Goal: Find contact information: Find contact information

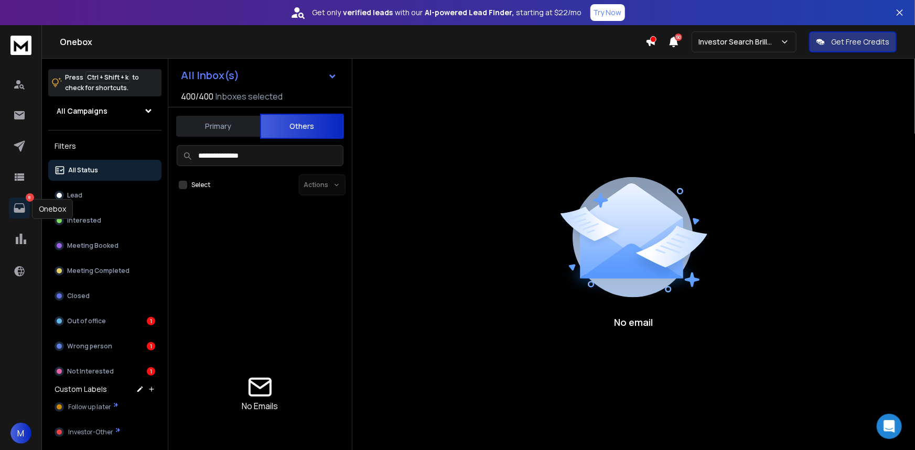
click at [22, 214] on icon at bounding box center [19, 208] width 13 height 13
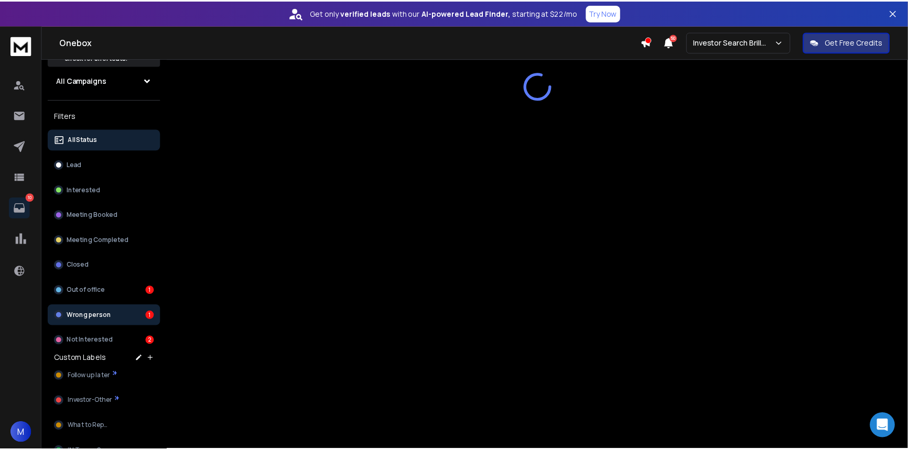
scroll to position [47, 0]
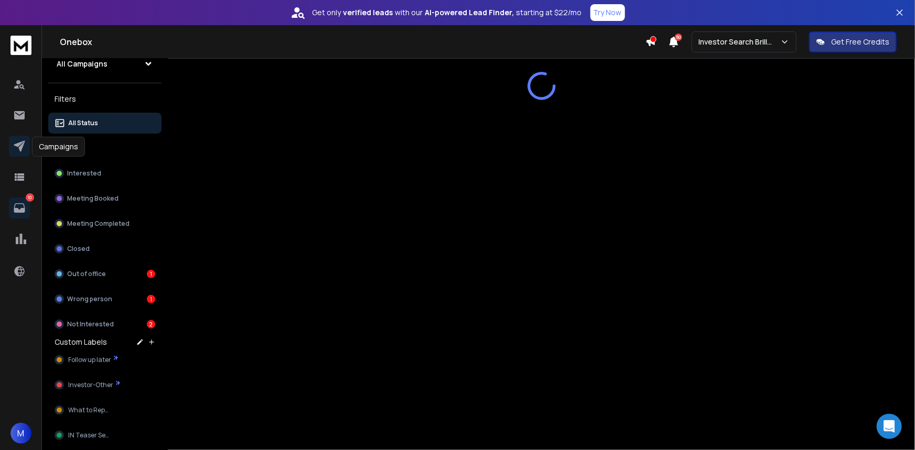
click at [21, 148] on icon at bounding box center [19, 145] width 11 height 11
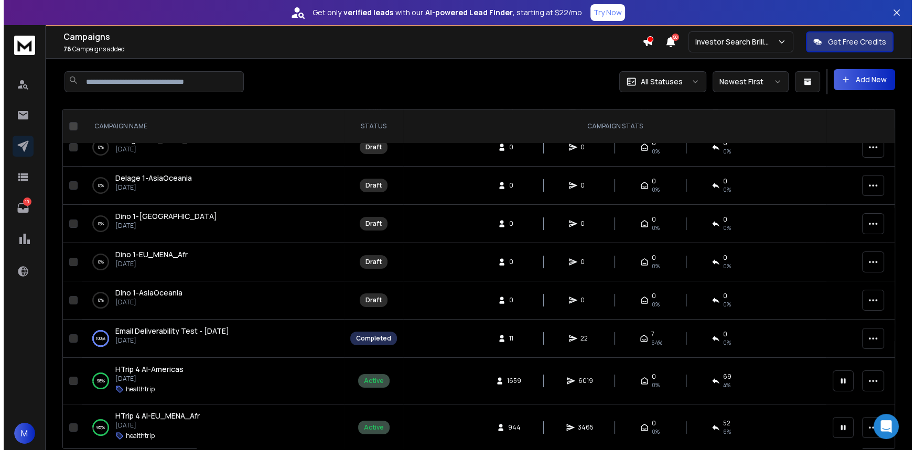
scroll to position [190, 0]
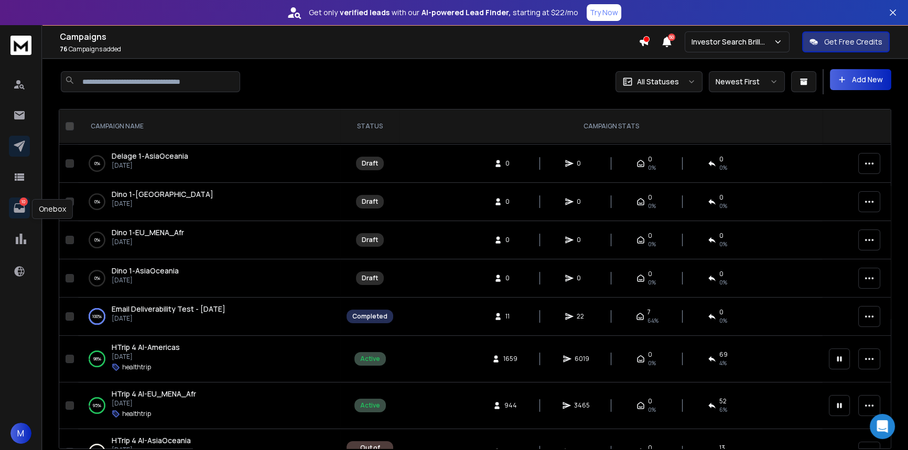
click at [24, 214] on icon at bounding box center [19, 208] width 13 height 13
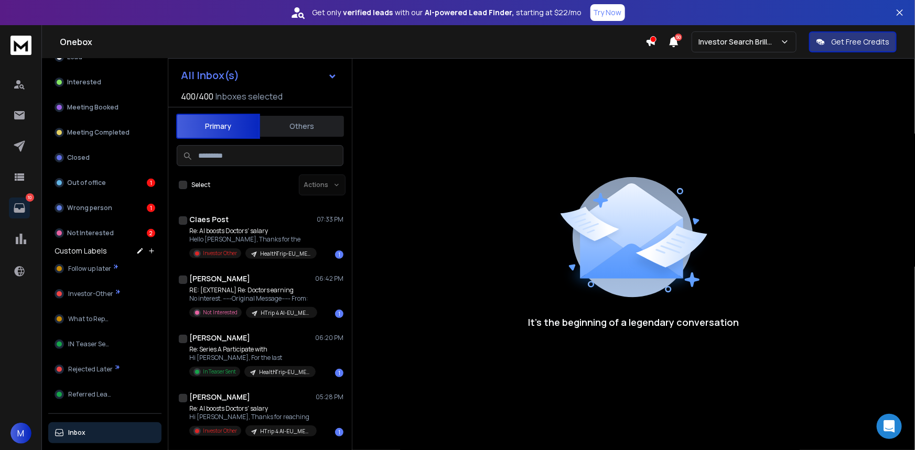
scroll to position [190, 0]
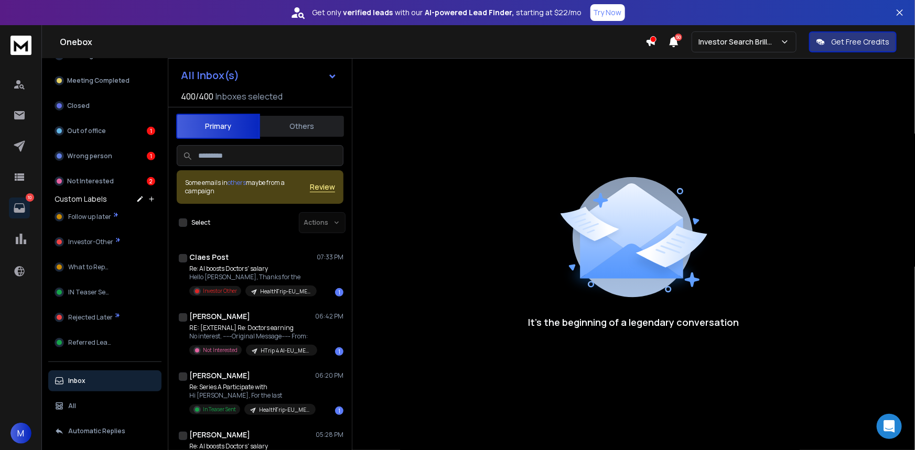
click at [94, 291] on span "IN Teaser Sent" at bounding box center [90, 292] width 44 height 8
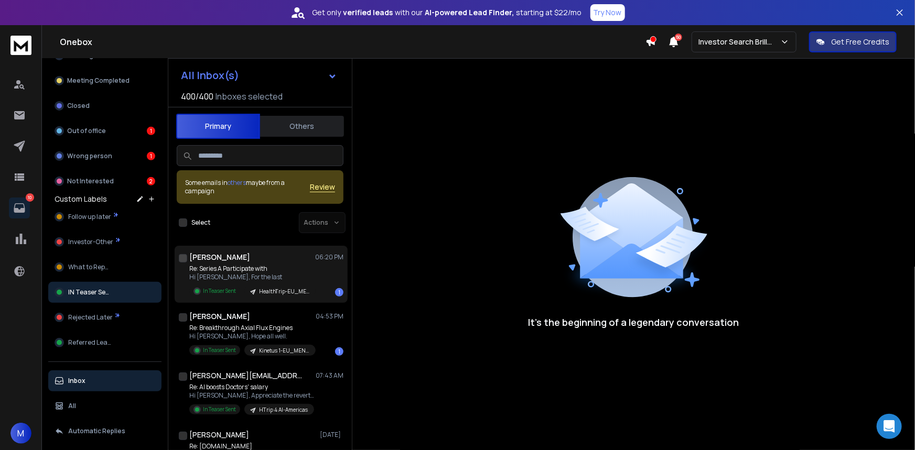
click at [288, 253] on div "Dmitry Stolyarov 06:20 PM" at bounding box center [266, 257] width 154 height 10
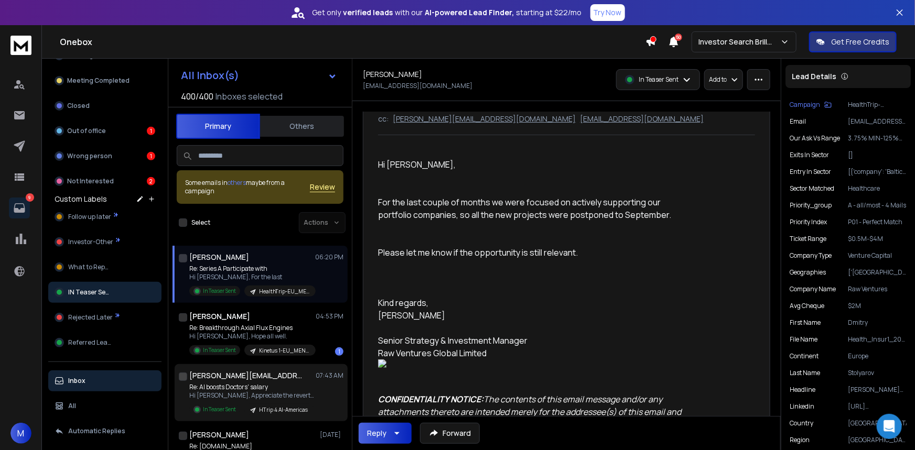
scroll to position [47, 0]
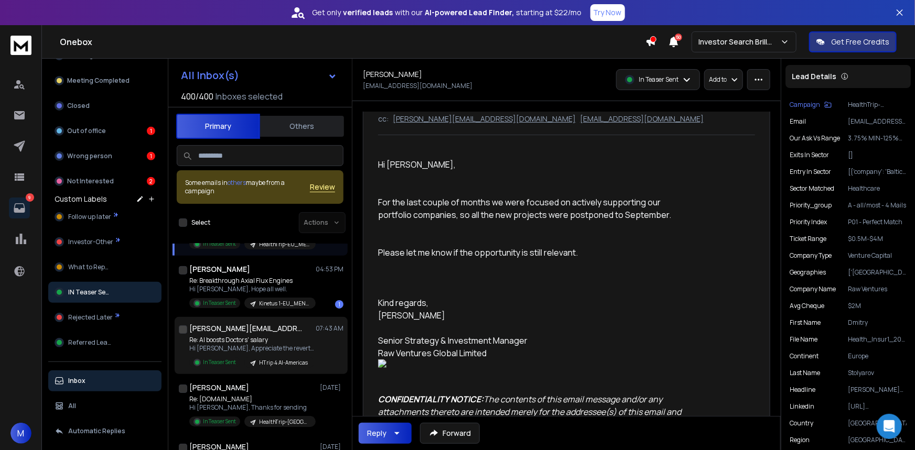
click at [275, 346] on p "Hi Asutosh, Appreciate the revert. Sure! Please" at bounding box center [252, 348] width 126 height 8
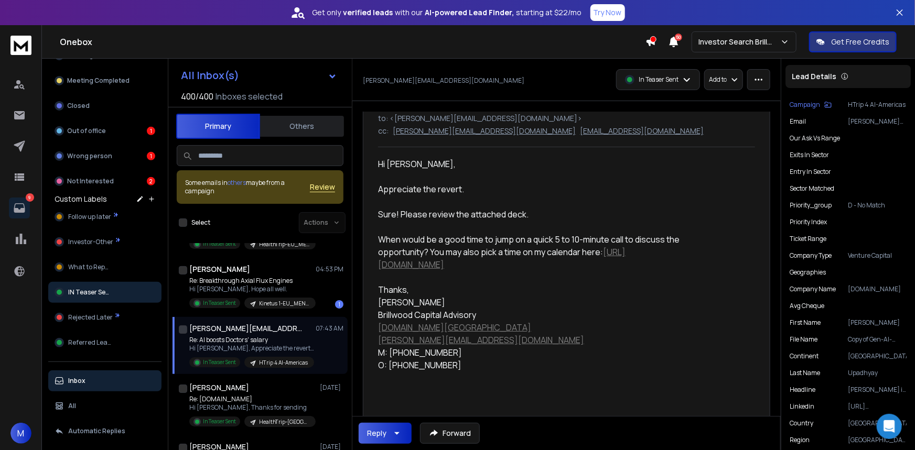
scroll to position [95, 0]
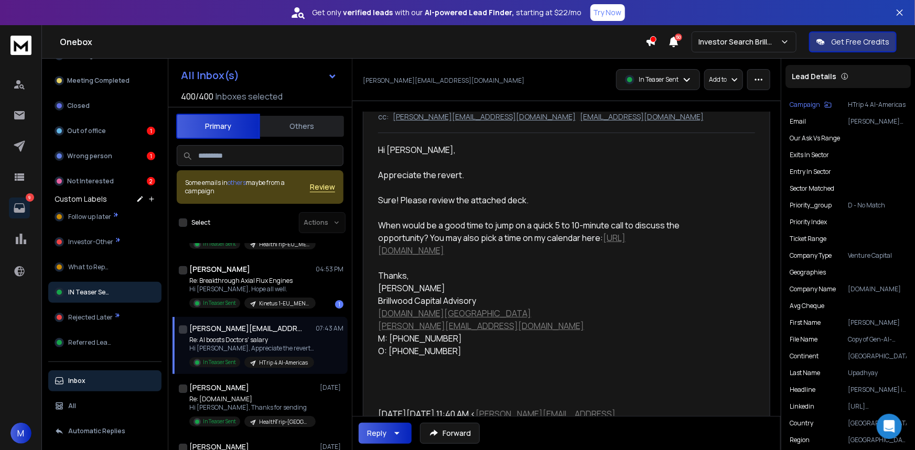
drag, startPoint x: 396, startPoint y: 355, endPoint x: 465, endPoint y: 355, distance: 69.2
click at [465, 355] on div "O: +1 360 997 5263" at bounding box center [531, 351] width 306 height 13
copy div "360 997 5263"
